Goal: Task Accomplishment & Management: Manage account settings

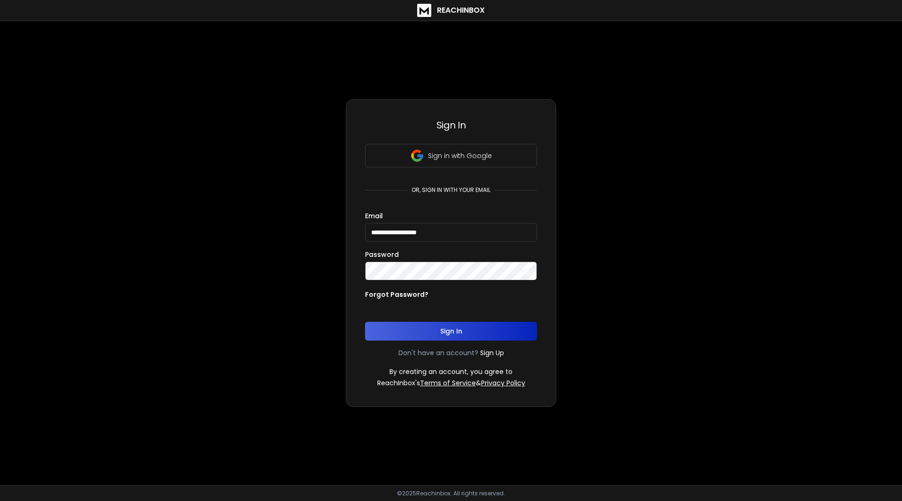
click at [502, 337] on button "Sign In" at bounding box center [451, 330] width 172 height 19
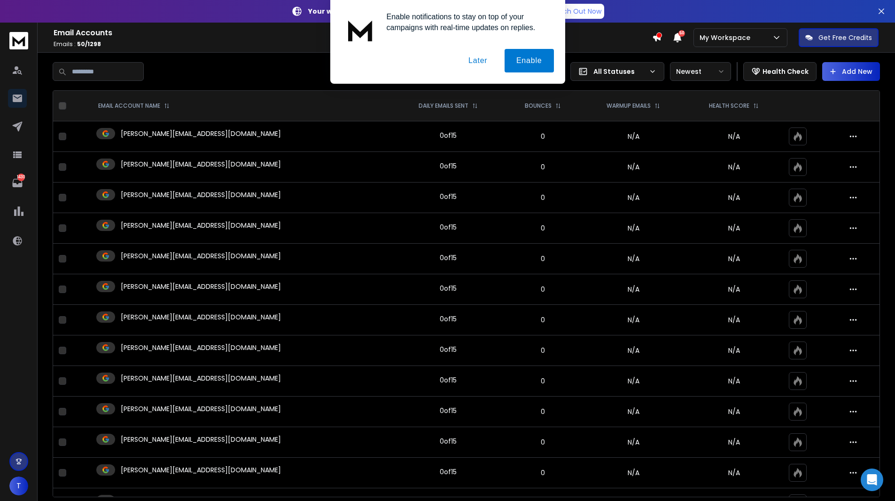
click at [854, 71] on div "Enable notifications to stay on top of your campaigns with real-time updates on…" at bounding box center [447, 42] width 895 height 84
click at [530, 58] on button "Enable" at bounding box center [529, 61] width 49 height 24
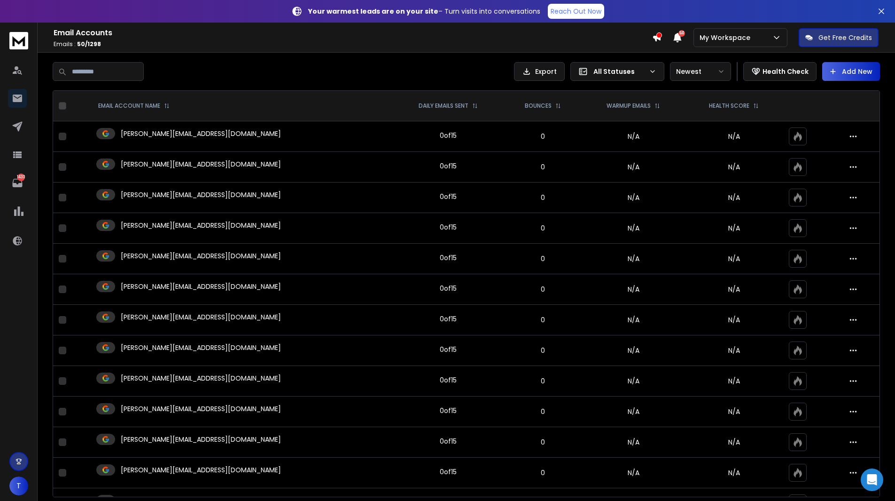
click at [859, 74] on button "Add New" at bounding box center [852, 71] width 58 height 19
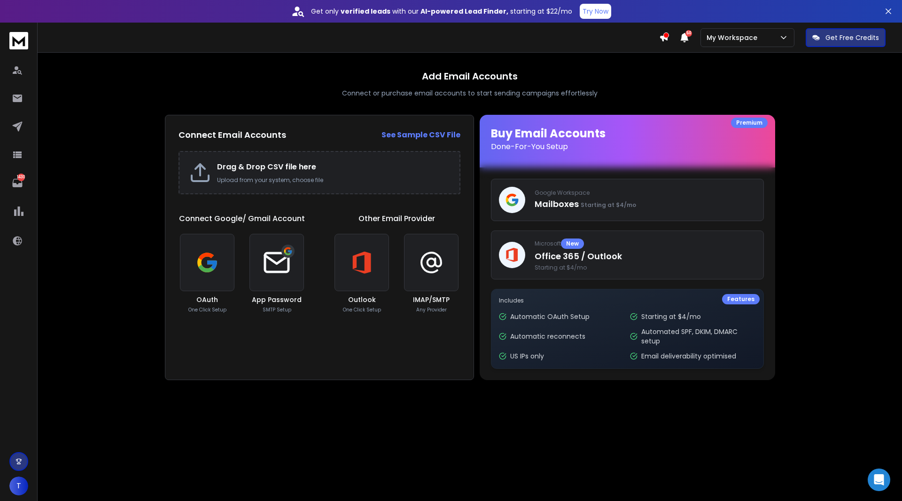
click at [224, 268] on div at bounding box center [207, 262] width 55 height 57
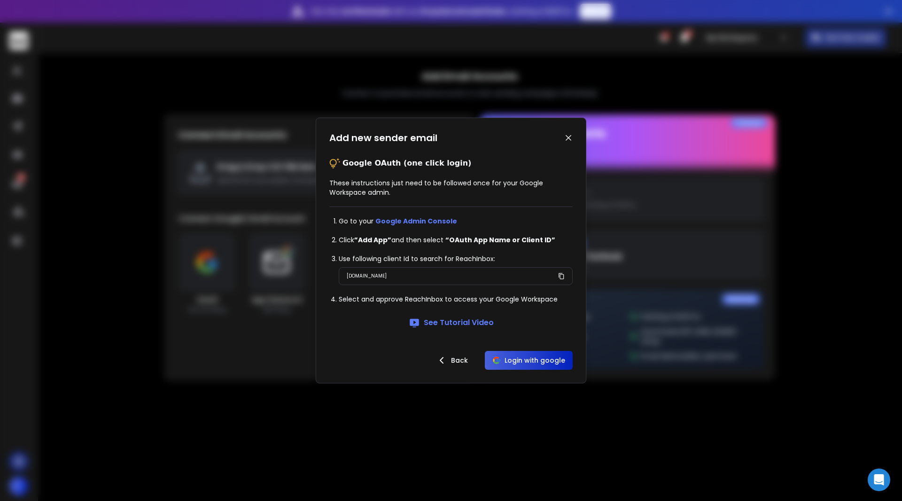
click at [509, 353] on button "Login with google" at bounding box center [529, 360] width 88 height 19
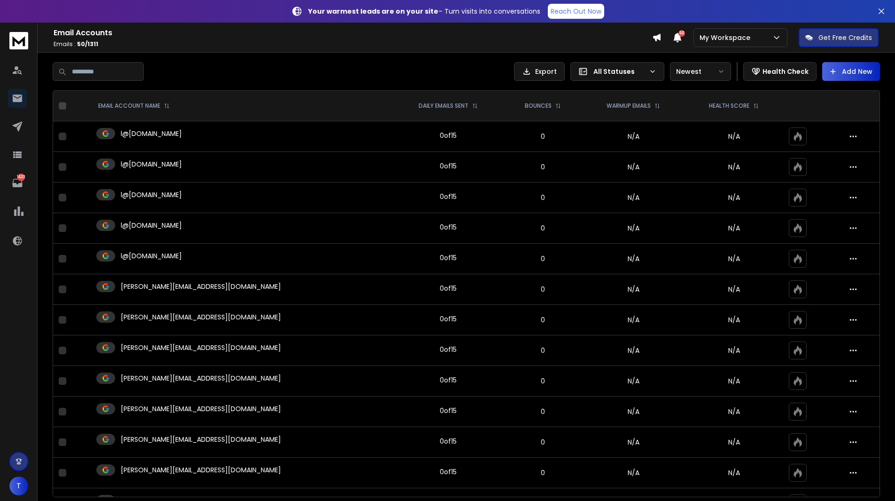
click at [842, 72] on button "Add New" at bounding box center [852, 71] width 58 height 19
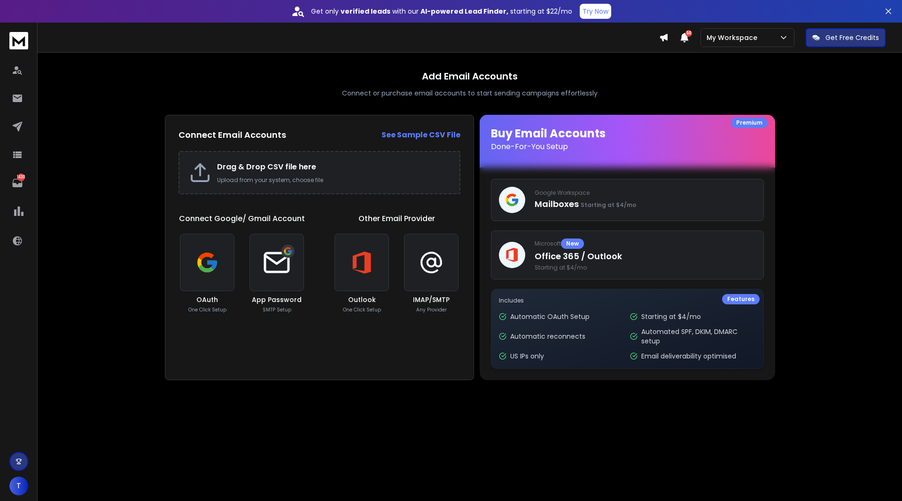
click at [196, 268] on div at bounding box center [207, 262] width 55 height 57
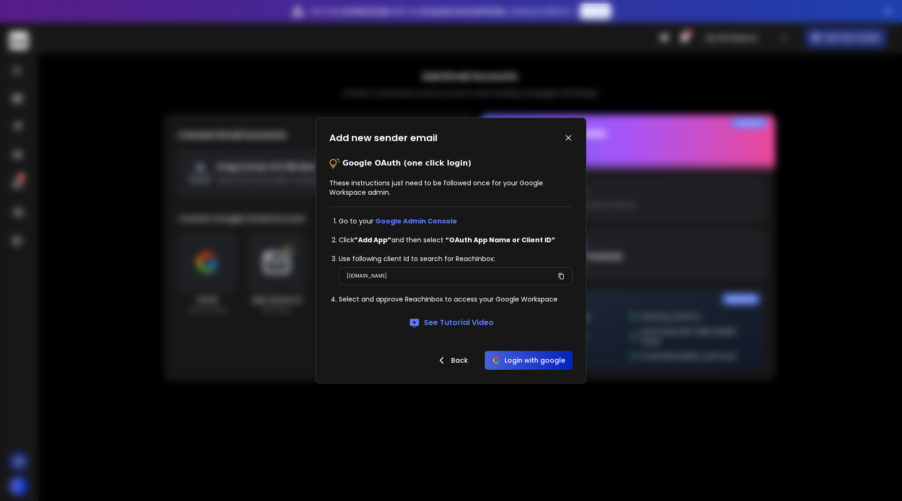
click at [520, 358] on button "Login with google" at bounding box center [529, 360] width 88 height 19
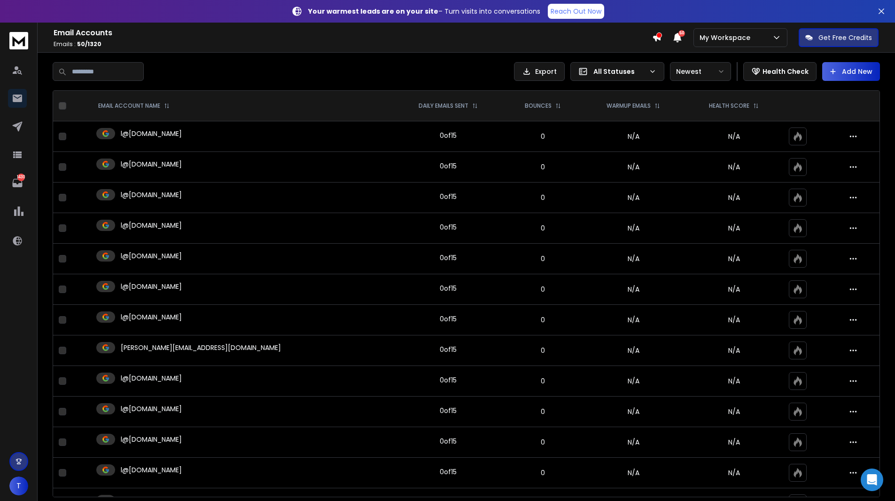
click at [847, 69] on button "Add New" at bounding box center [852, 71] width 58 height 19
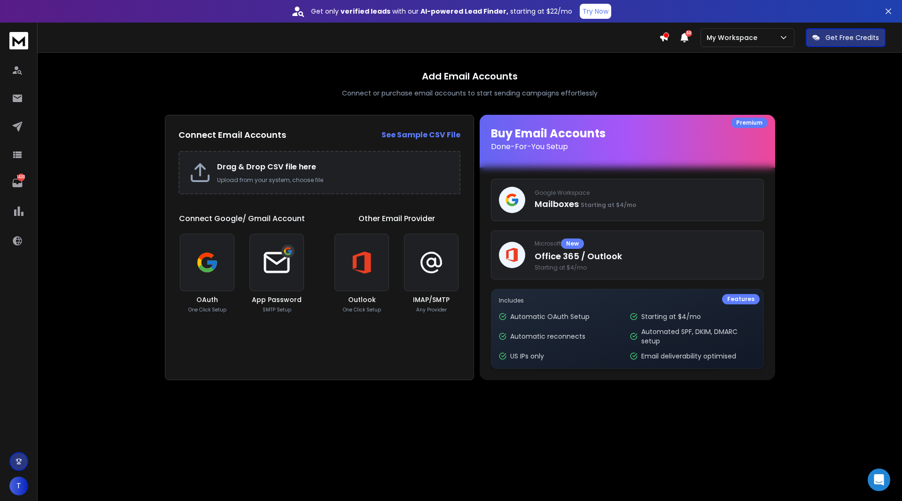
click at [215, 253] on icon at bounding box center [208, 262] width 24 height 28
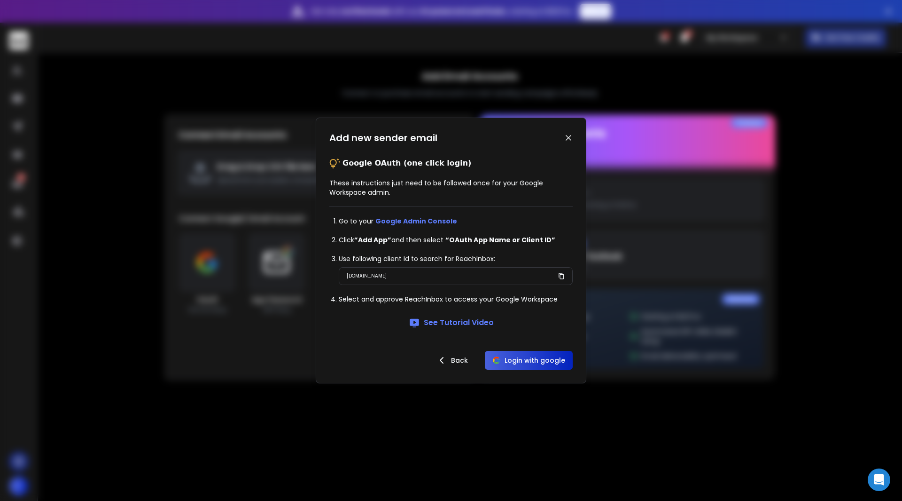
drag, startPoint x: 539, startPoint y: 363, endPoint x: 711, endPoint y: 196, distance: 240.3
click at [539, 363] on button "Login with google" at bounding box center [529, 360] width 88 height 19
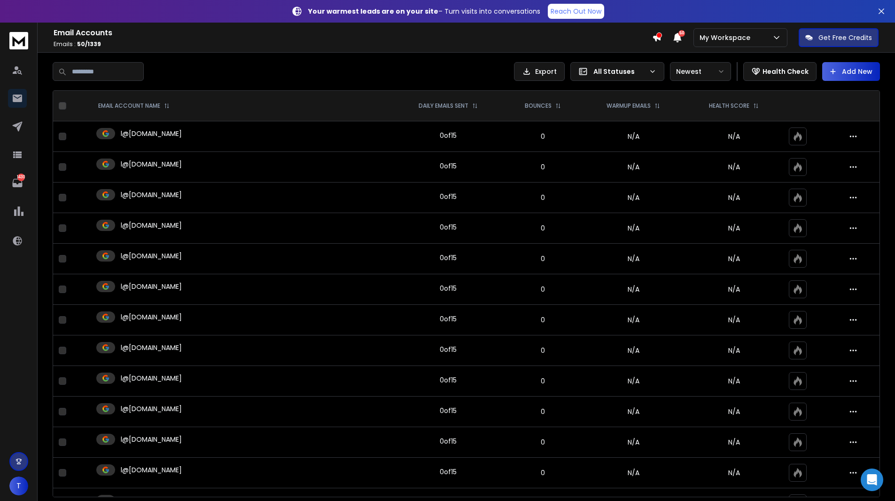
click at [841, 67] on button "Add New" at bounding box center [852, 71] width 58 height 19
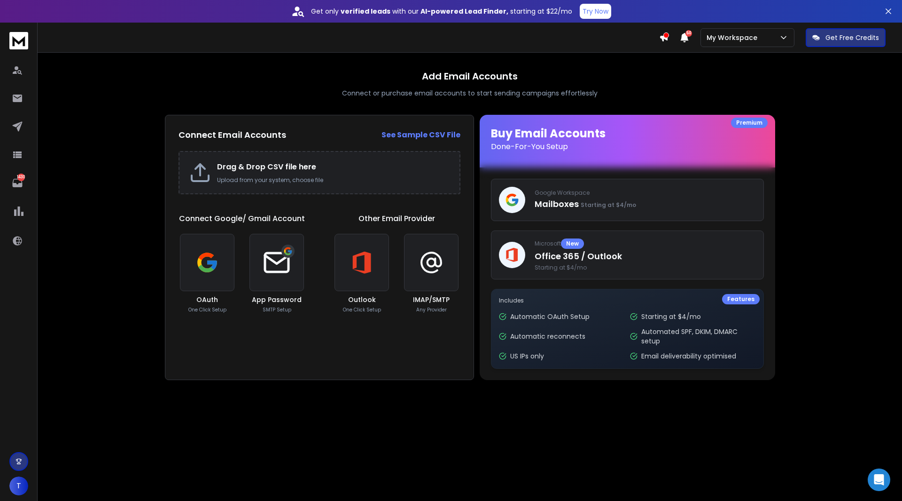
click at [225, 257] on div at bounding box center [207, 262] width 55 height 57
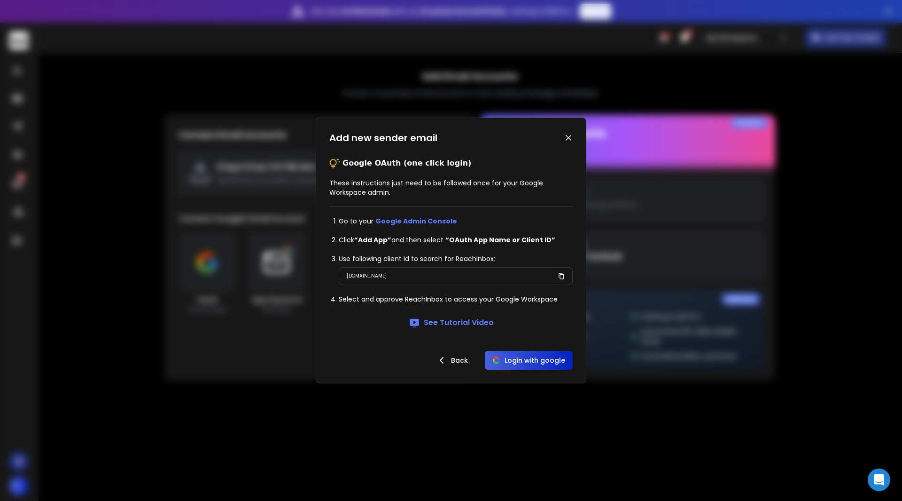
click at [508, 355] on button "Login with google" at bounding box center [529, 360] width 88 height 19
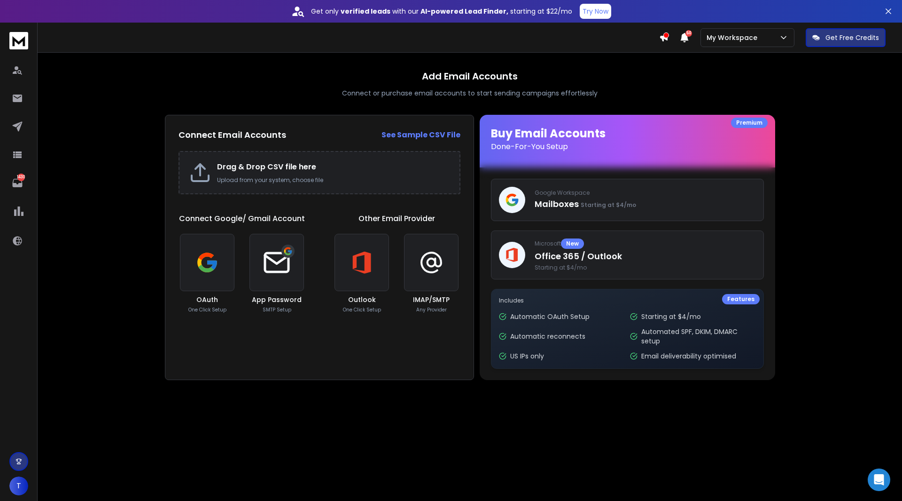
click at [216, 270] on icon at bounding box center [208, 262] width 24 height 28
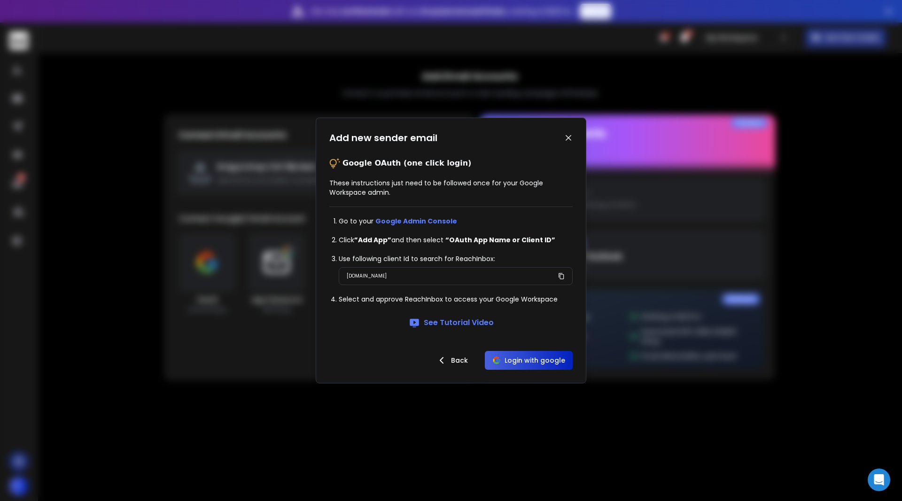
click at [501, 360] on icon at bounding box center [499, 361] width 4 height 3
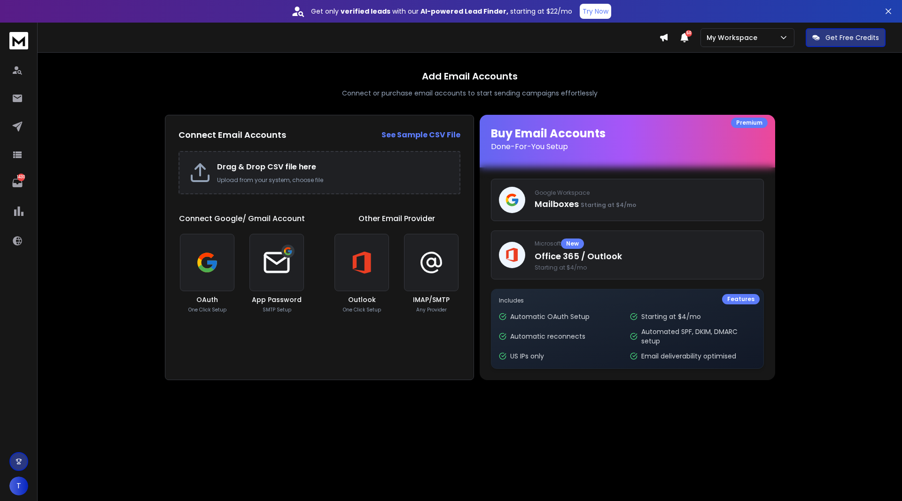
click at [213, 269] on icon at bounding box center [207, 268] width 16 height 8
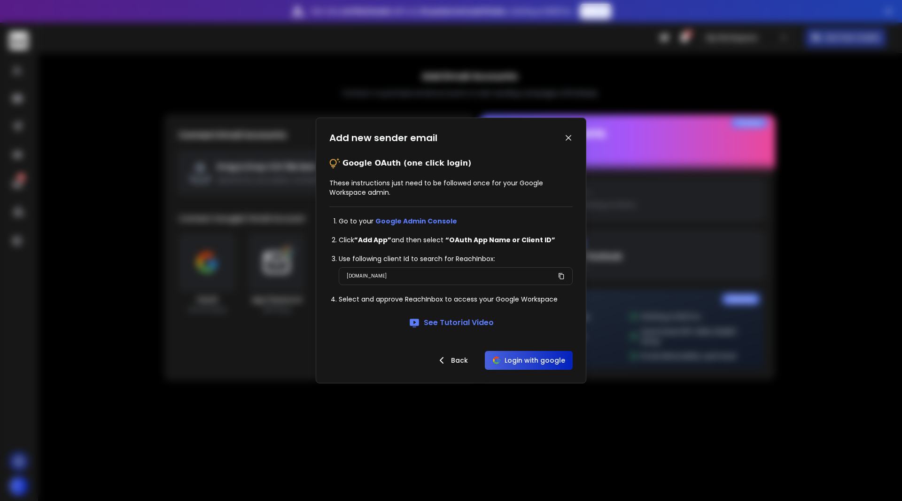
click at [541, 354] on button "Login with google" at bounding box center [529, 360] width 88 height 19
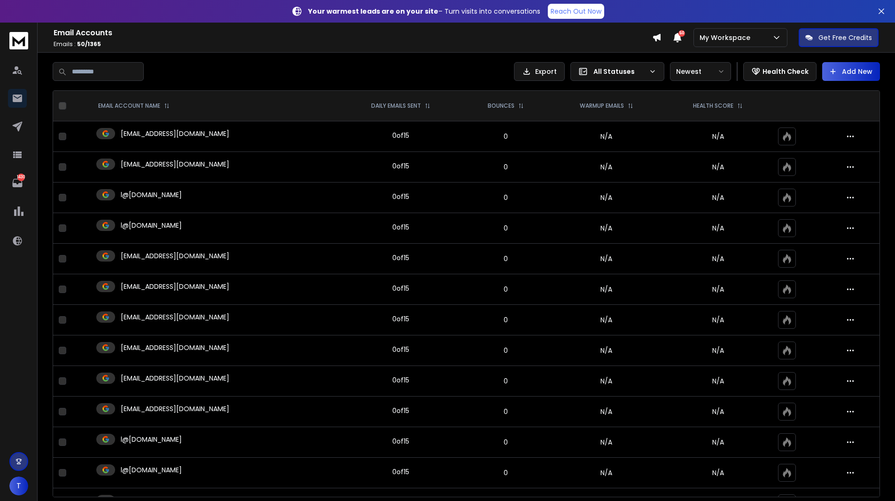
click at [838, 73] on button "Add New" at bounding box center [852, 71] width 58 height 19
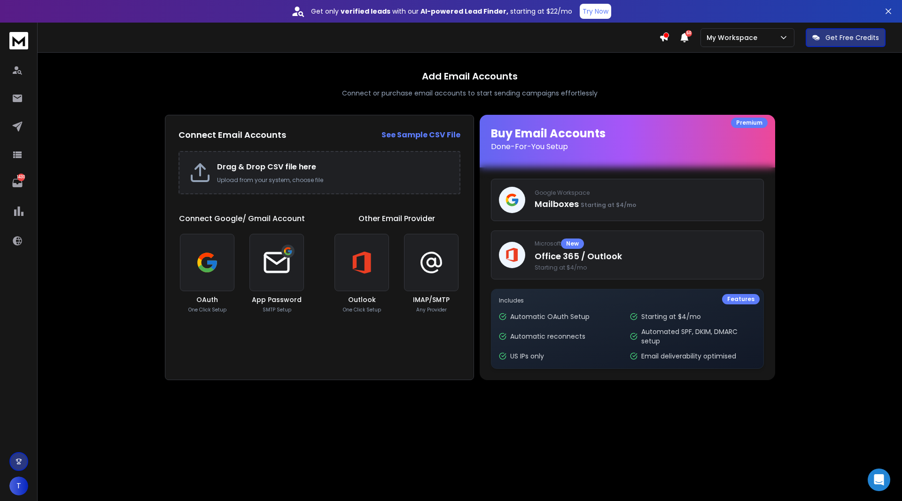
click at [234, 259] on div at bounding box center [207, 262] width 55 height 57
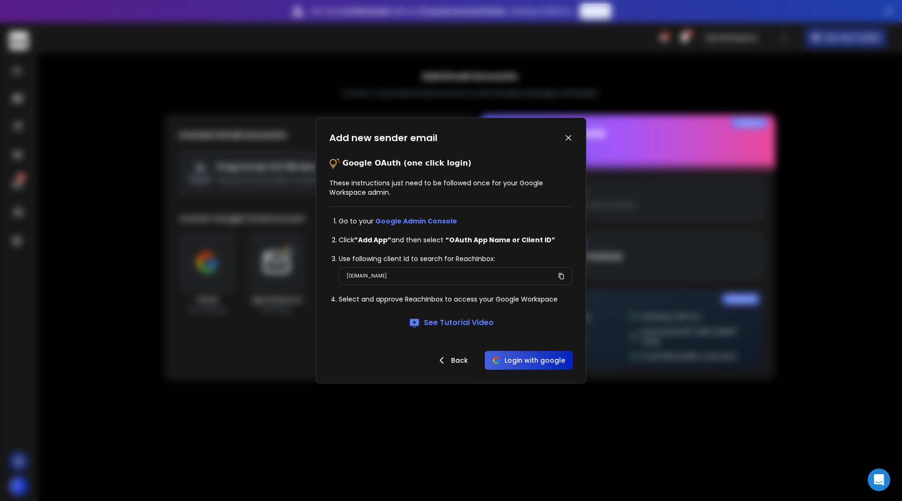
click at [523, 354] on button "Login with google" at bounding box center [529, 360] width 88 height 19
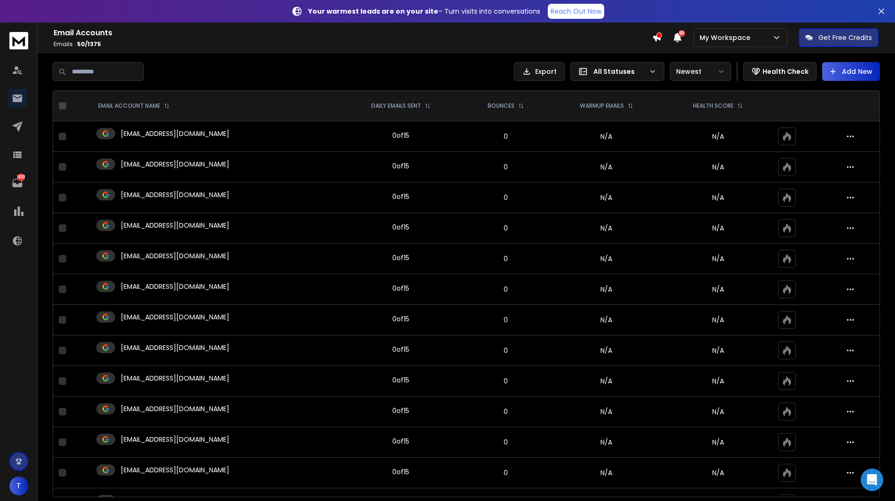
click at [852, 72] on button "Add New" at bounding box center [852, 71] width 58 height 19
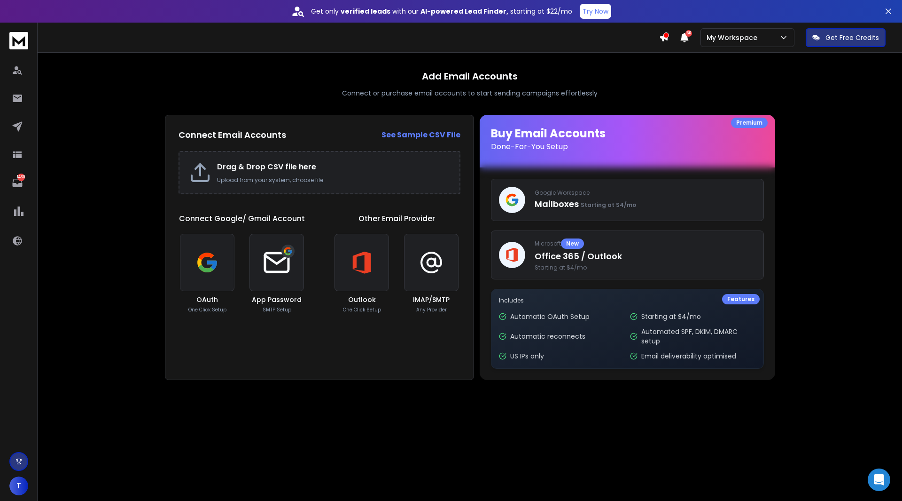
click at [202, 250] on icon at bounding box center [208, 262] width 24 height 28
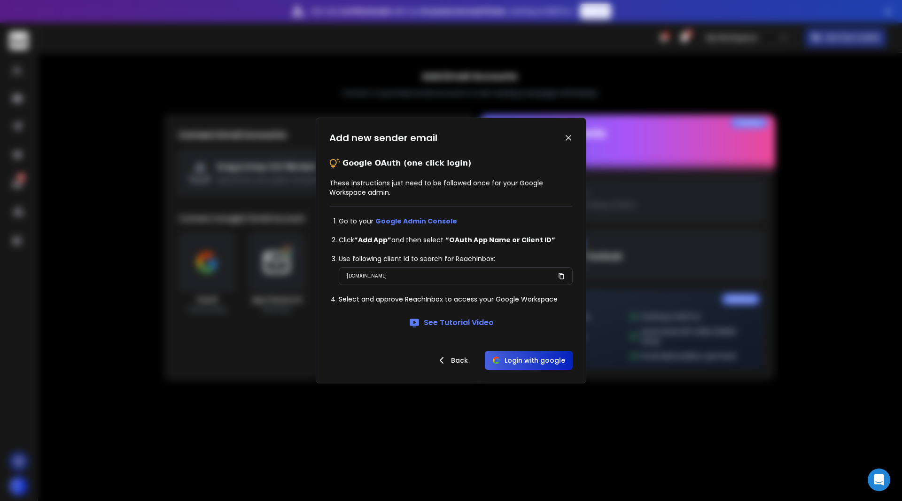
click at [504, 356] on button "Login with google" at bounding box center [529, 360] width 88 height 19
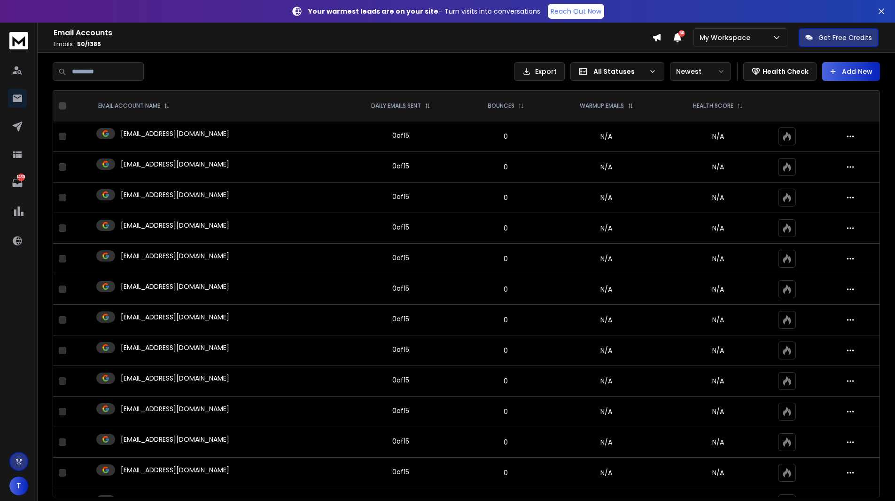
click at [843, 78] on button "Add New" at bounding box center [852, 71] width 58 height 19
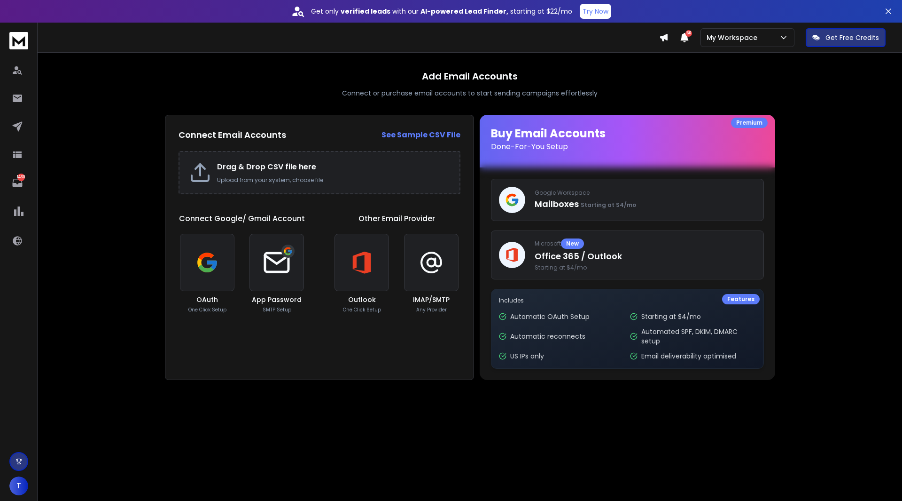
click at [199, 257] on icon at bounding box center [208, 262] width 24 height 28
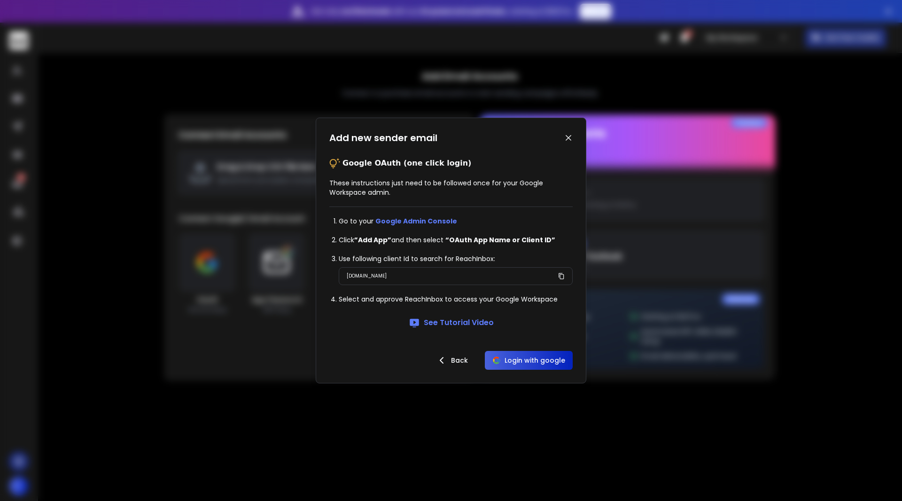
click at [548, 363] on button "Login with google" at bounding box center [529, 360] width 88 height 19
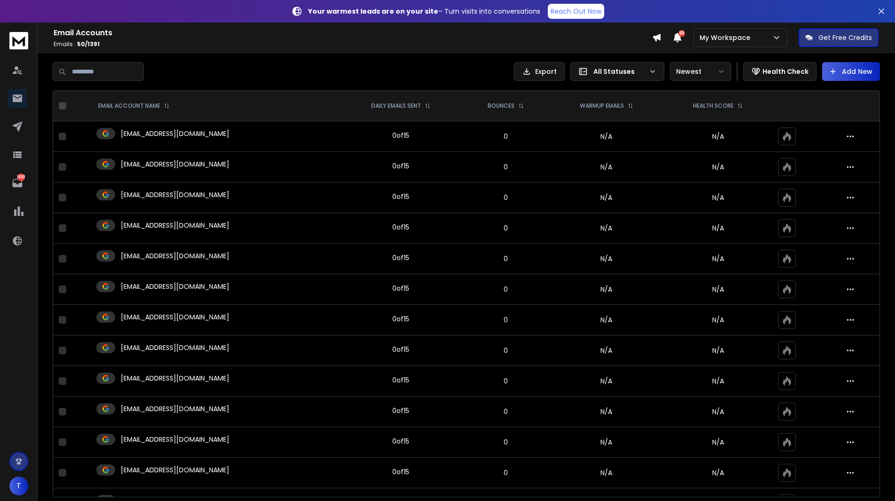
click at [855, 71] on button "Add New" at bounding box center [852, 71] width 58 height 19
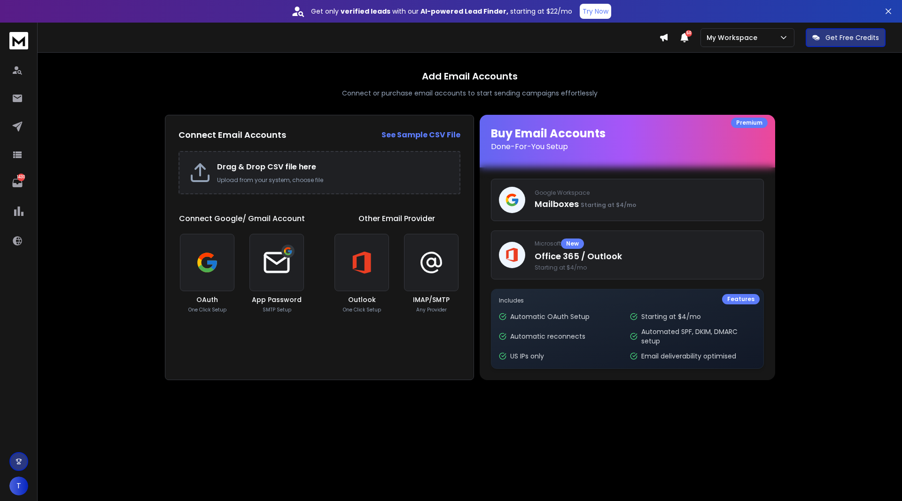
click at [202, 275] on icon at bounding box center [208, 262] width 24 height 28
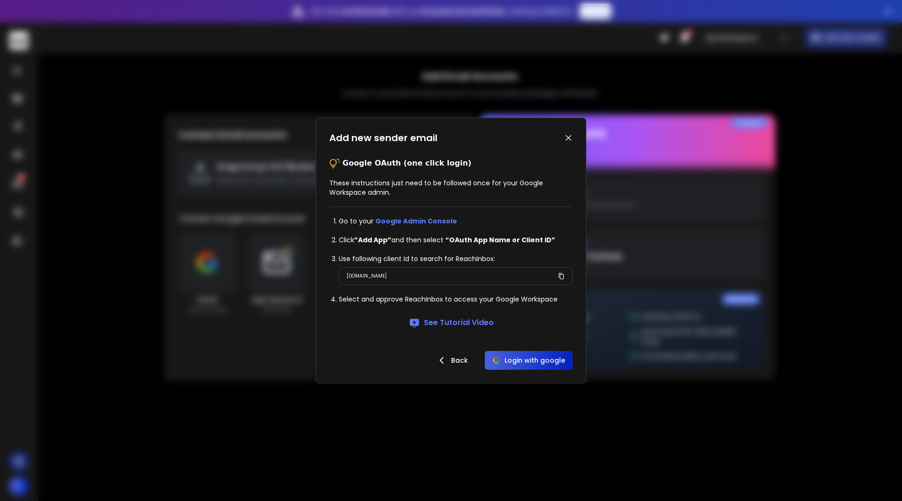
click at [526, 360] on button "Login with google" at bounding box center [529, 360] width 88 height 19
